Goal: Navigation & Orientation: Find specific page/section

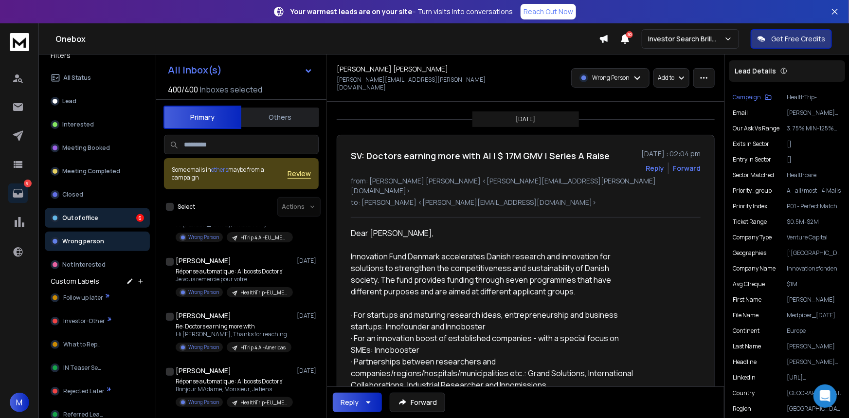
scroll to position [32, 0]
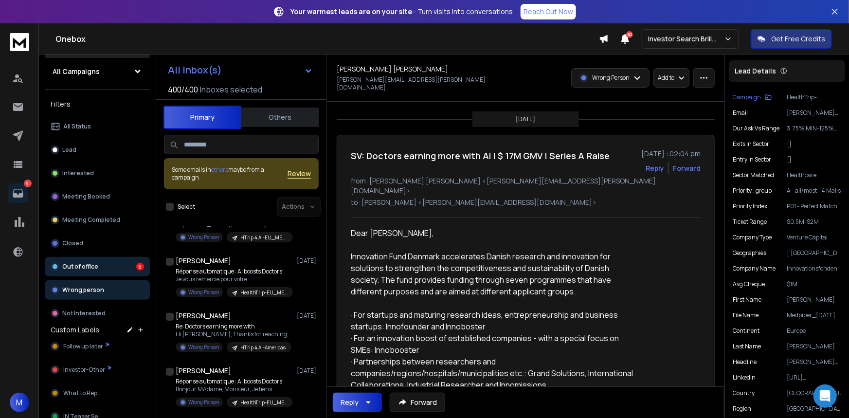
click at [100, 273] on button "Out of office 6" at bounding box center [97, 266] width 105 height 19
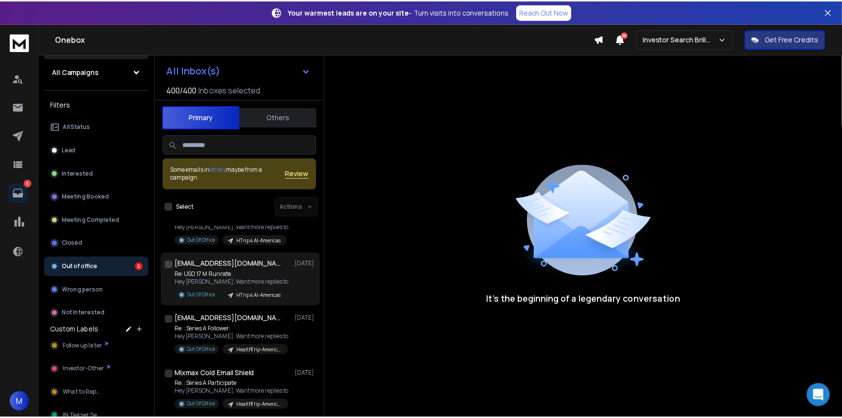
scroll to position [1680, 0]
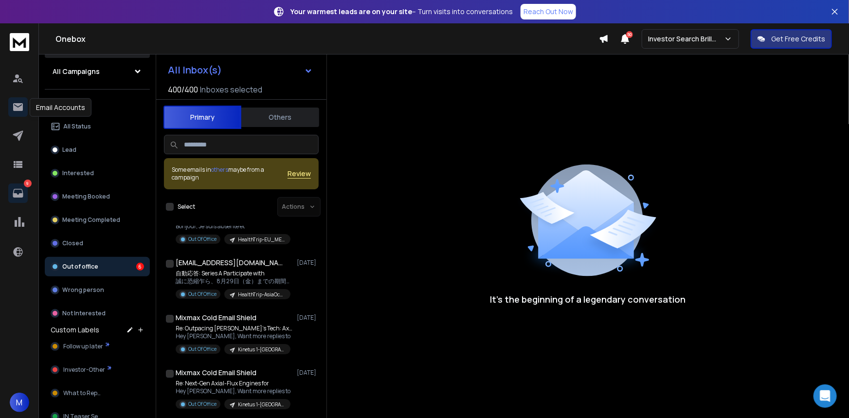
click at [18, 109] on icon at bounding box center [18, 107] width 10 height 8
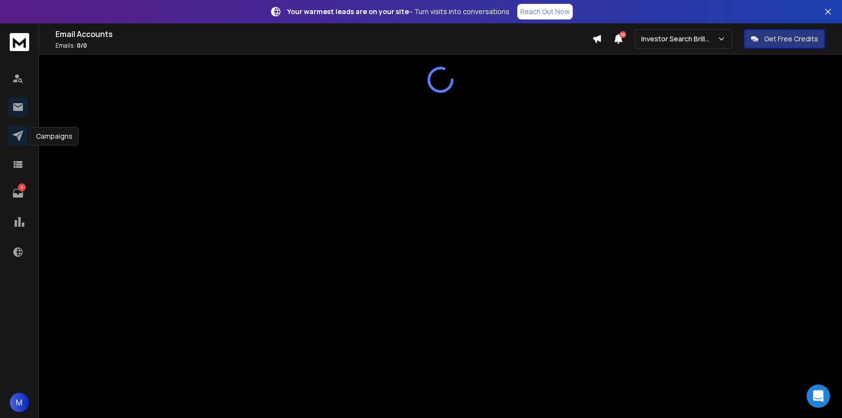
click at [18, 143] on link at bounding box center [17, 135] width 19 height 19
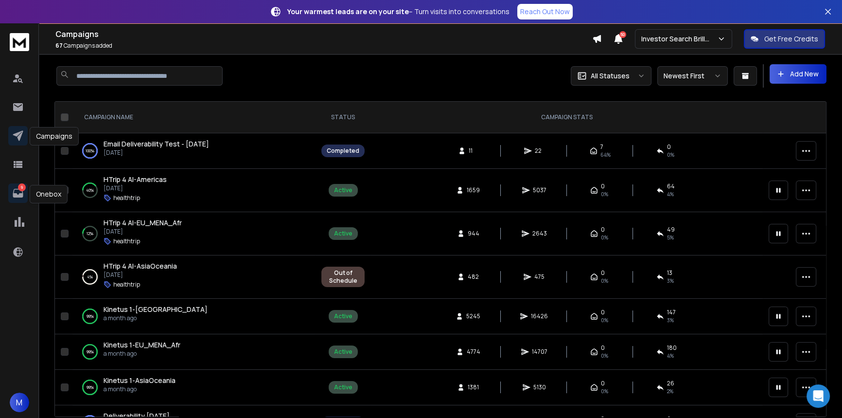
click at [14, 192] on icon at bounding box center [18, 193] width 12 height 12
